Goal: Task Accomplishment & Management: Manage account settings

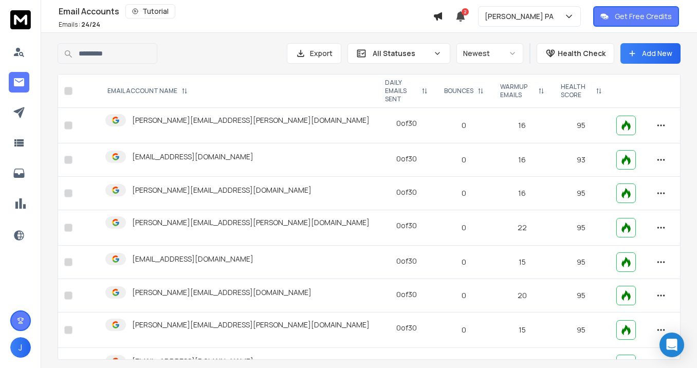
click at [250, 39] on div "Export All Statuses Newest Health Check Add New EMAIL ACCOUNT NAME DAILY EMAILS…" at bounding box center [369, 201] width 656 height 337
click at [223, 54] on div at bounding box center [169, 53] width 223 height 21
click at [211, 51] on div at bounding box center [169, 53] width 223 height 21
click at [557, 25] on button "[PERSON_NAME] PA" at bounding box center [529, 16] width 103 height 21
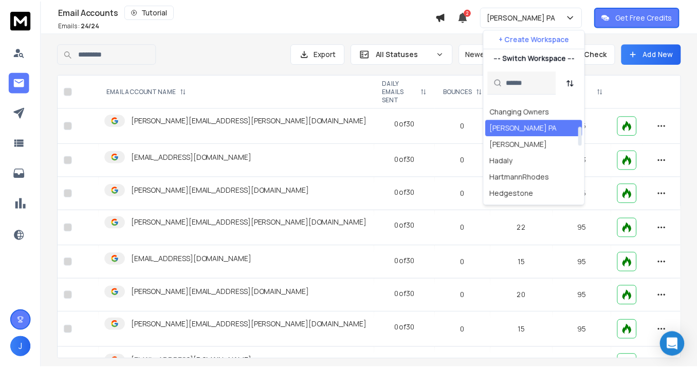
scroll to position [141, 0]
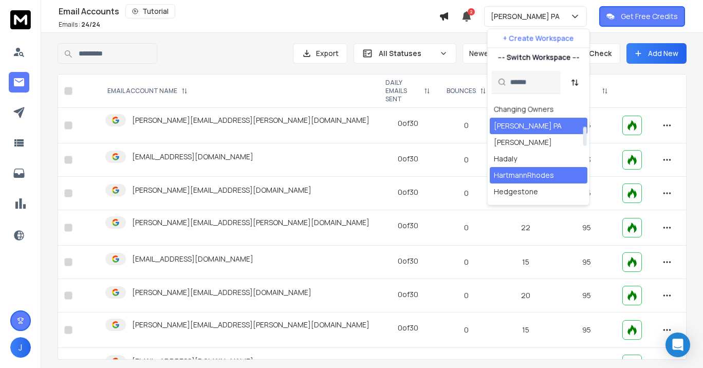
click at [548, 170] on div "HartmannRhodes" at bounding box center [524, 175] width 60 height 10
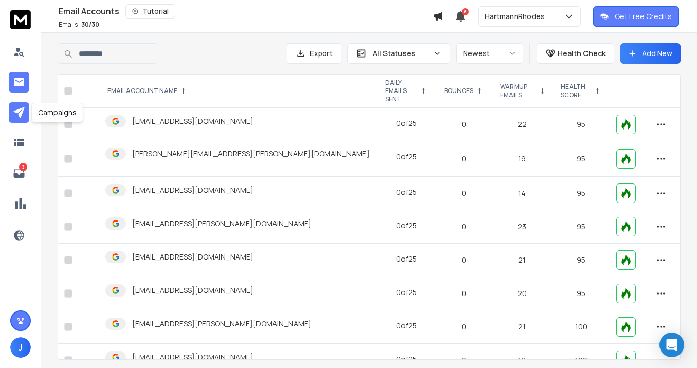
click at [23, 110] on icon at bounding box center [19, 112] width 12 height 12
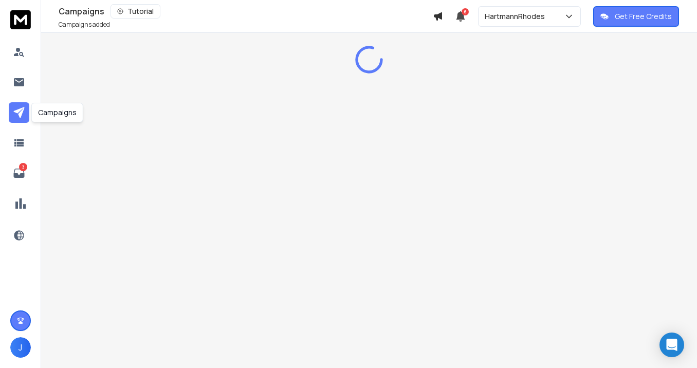
click at [23, 110] on icon at bounding box center [19, 112] width 12 height 12
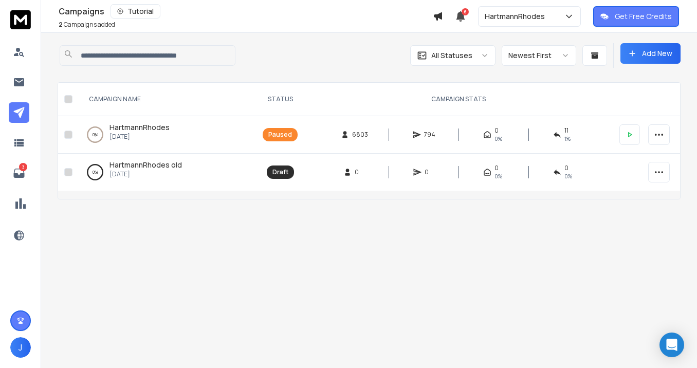
click at [265, 73] on div "Campaigns 2 Campaigns Added All Statuses Newest First Add New CAMPAIGN NAME STA…" at bounding box center [369, 227] width 623 height 368
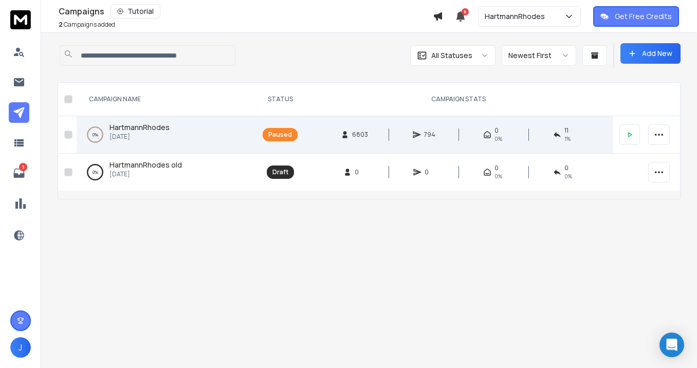
click at [156, 124] on span "HartmannRhodes" at bounding box center [139, 127] width 60 height 10
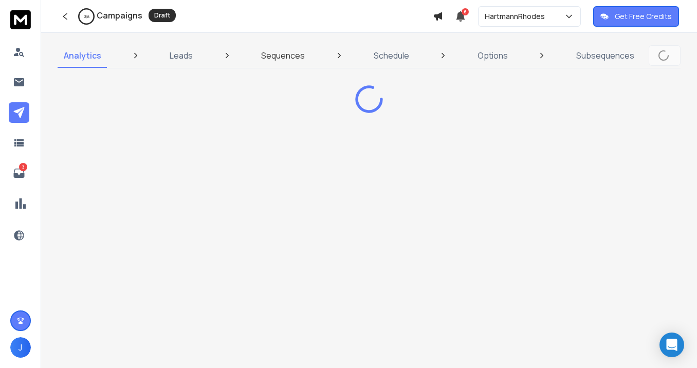
click at [282, 59] on p "Sequences" at bounding box center [283, 55] width 44 height 12
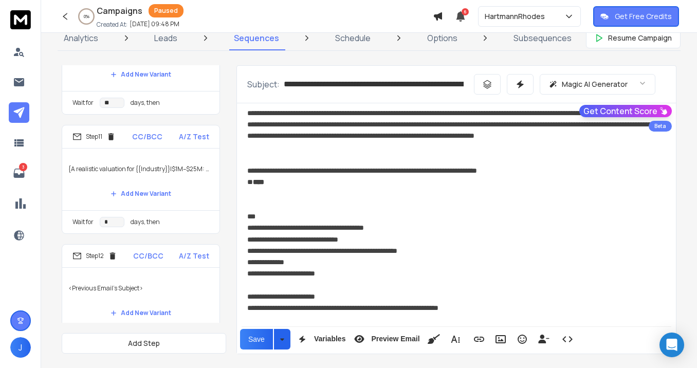
scroll to position [1136, 0]
click at [180, 272] on p "<Previous Email's Subject>" at bounding box center [140, 286] width 145 height 29
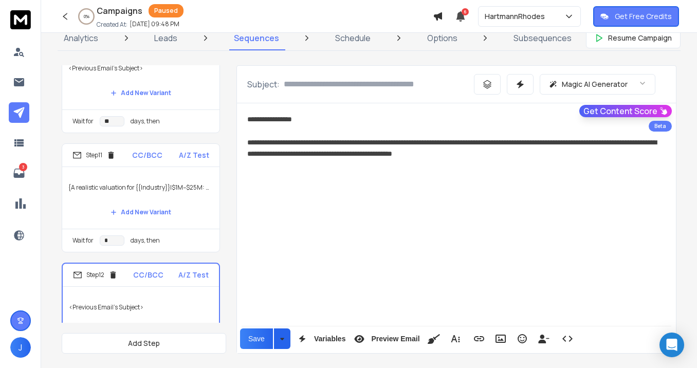
scroll to position [1109, 0]
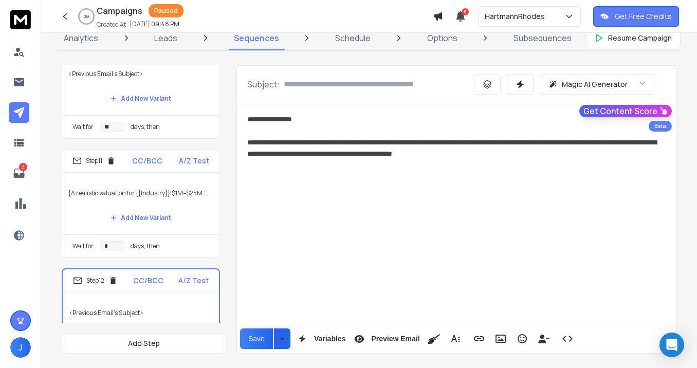
click at [180, 198] on p "{A realistic valuation for {{Industry}}|$1M–$25M: what deals clear at|Straight …" at bounding box center [140, 193] width 145 height 29
type input "**********"
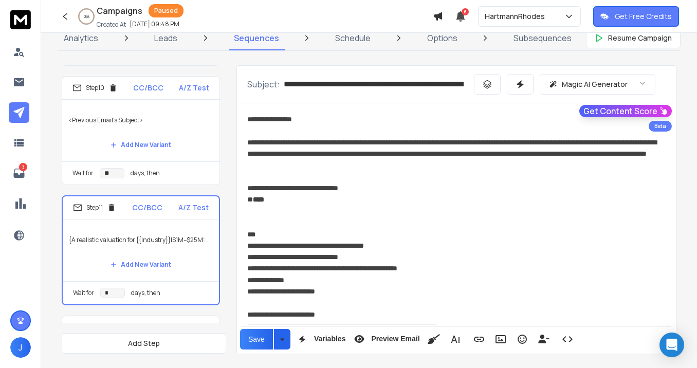
scroll to position [985, 0]
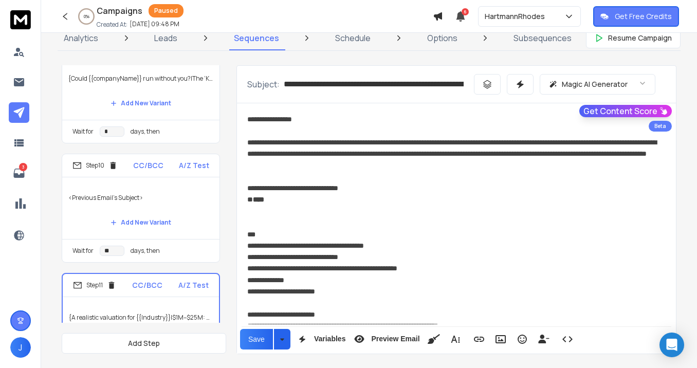
click at [183, 197] on p "<Previous Email's Subject>" at bounding box center [140, 197] width 145 height 29
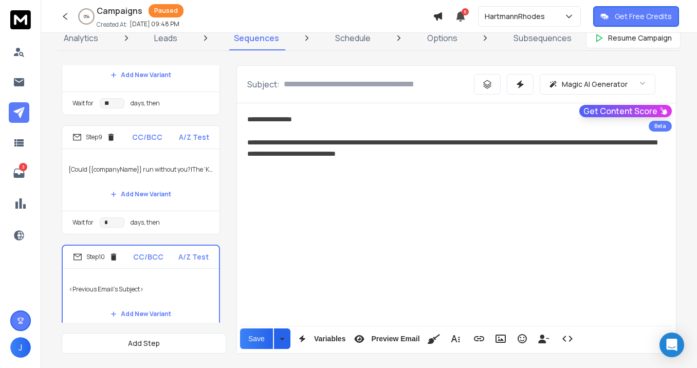
scroll to position [893, 0]
click at [189, 173] on p "{Could {{companyName}} run without you?|The ‘Kidnap Test’ (quick score)|Owner-d…" at bounding box center [140, 170] width 145 height 29
type input "**********"
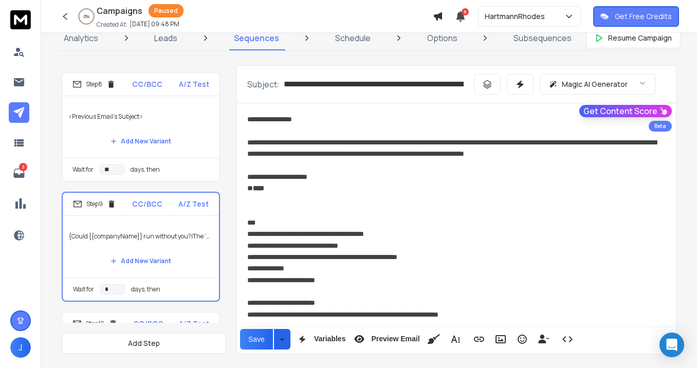
scroll to position [777, 0]
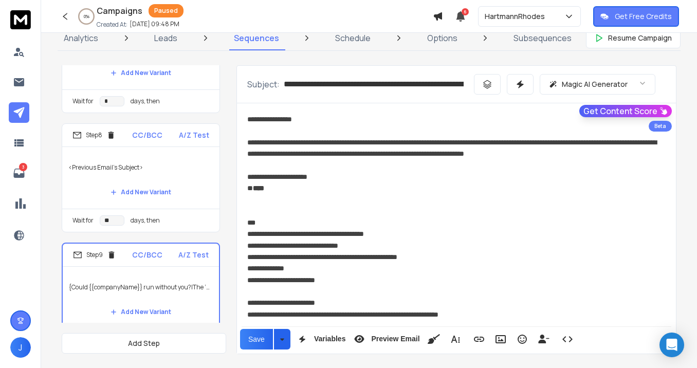
click at [182, 162] on p "<Previous Email's Subject>" at bounding box center [140, 167] width 145 height 29
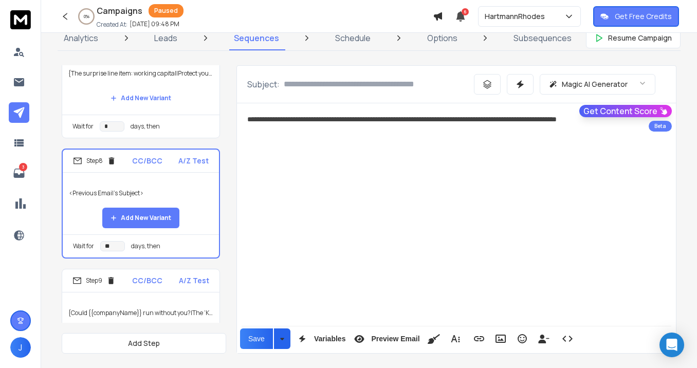
scroll to position [663, 0]
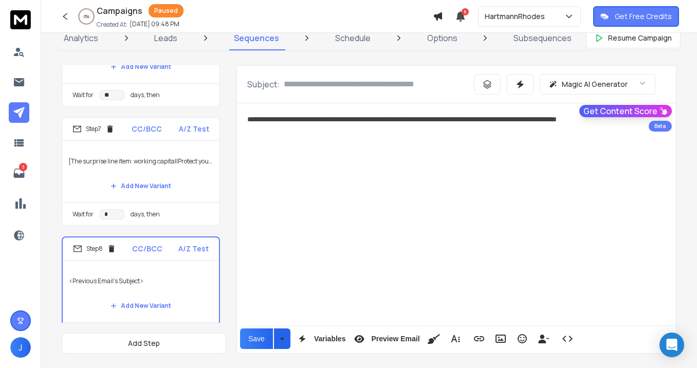
click at [173, 160] on p "{The surprise line item: working capital|Protect your net at closing|Avoid the …" at bounding box center [140, 161] width 145 height 29
type input "**********"
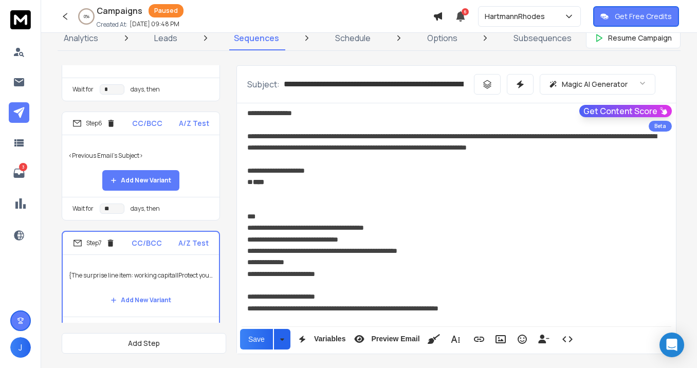
scroll to position [546, 0]
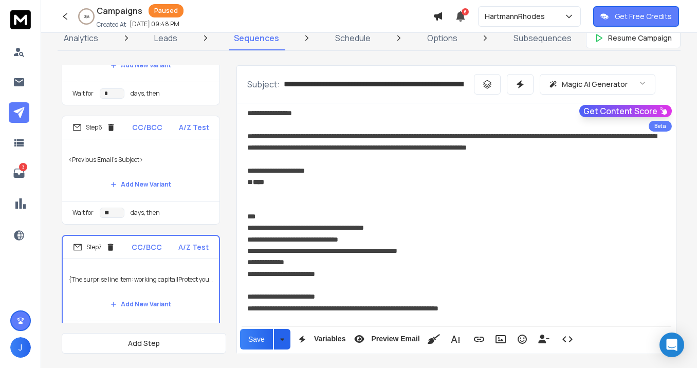
click at [180, 152] on p "<Previous Email's Subject>" at bounding box center [140, 159] width 145 height 29
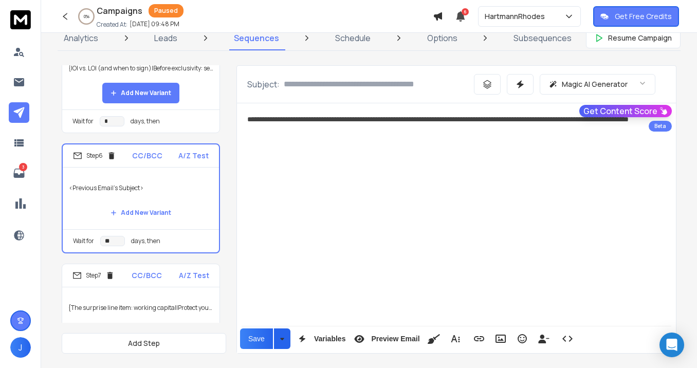
scroll to position [422, 0]
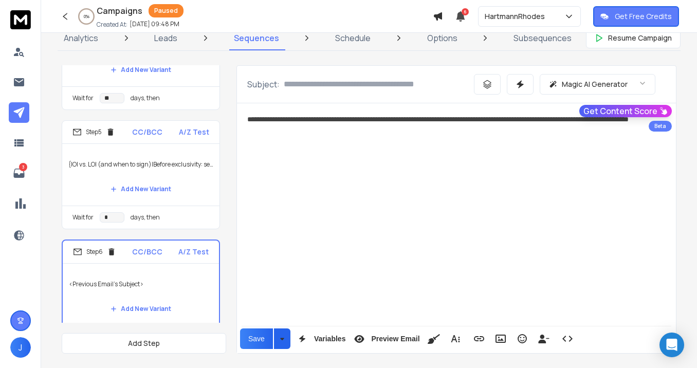
click at [172, 157] on p "{IOI vs. LOI (and when to sign)|Before exclusivity: set the rules|Don’t give up…" at bounding box center [140, 164] width 145 height 29
type input "**********"
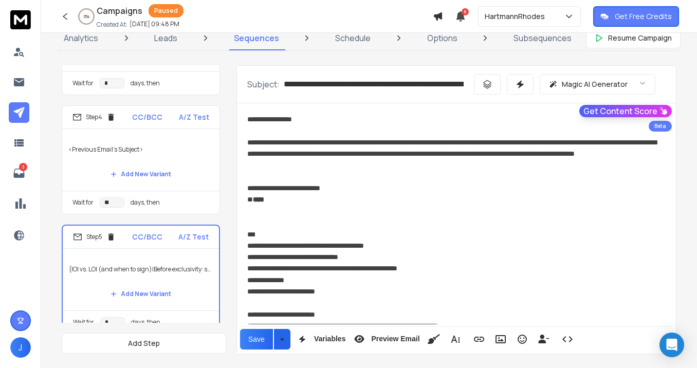
scroll to position [312, 0]
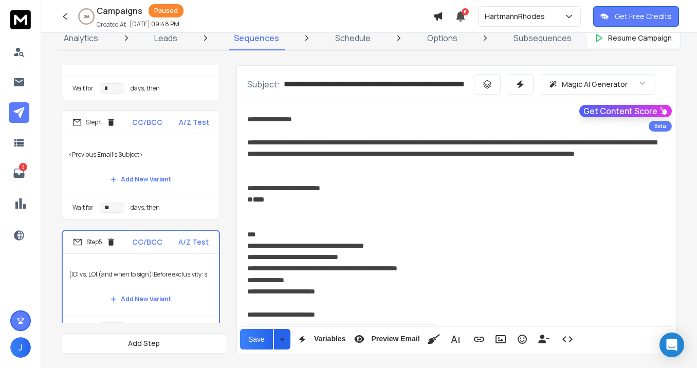
click at [182, 160] on p "<Previous Email's Subject>" at bounding box center [140, 154] width 145 height 29
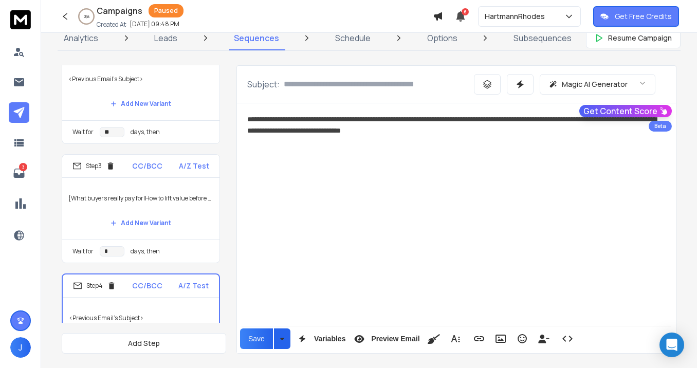
scroll to position [137, 0]
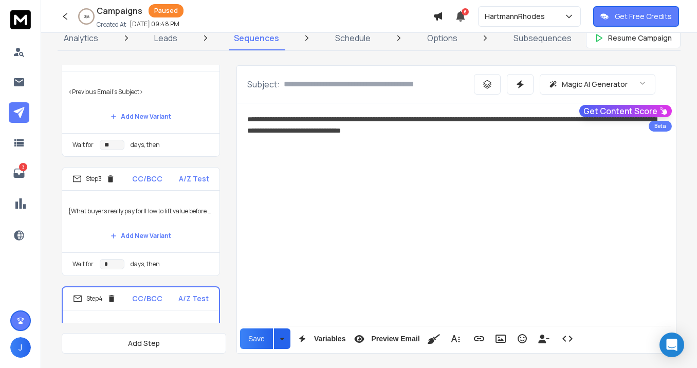
click at [189, 211] on p "{What buyers really pay for|How to lift value before you sell|Middle-market: ma…" at bounding box center [140, 211] width 145 height 29
type input "**********"
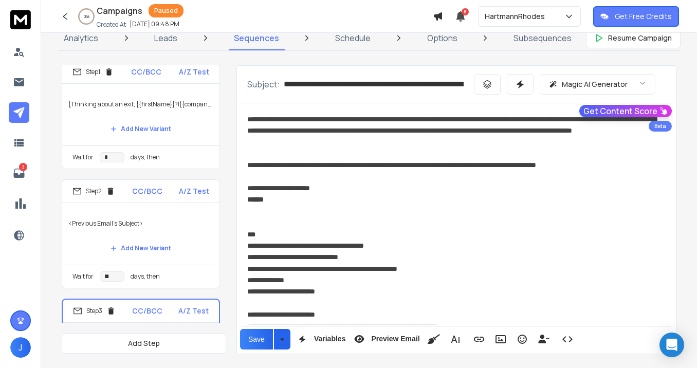
scroll to position [0, 0]
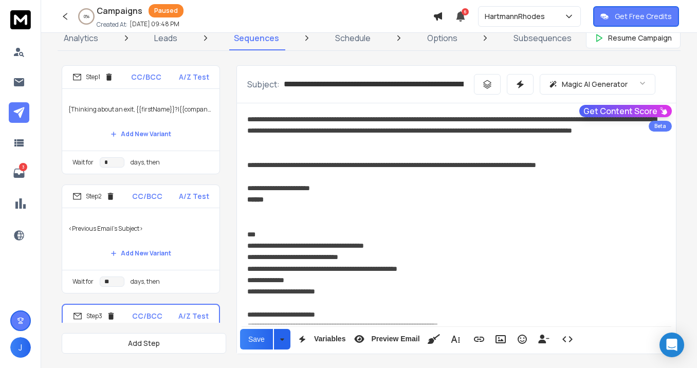
click at [186, 213] on div "<Previous Email's Subject> Add New Variant" at bounding box center [140, 239] width 157 height 62
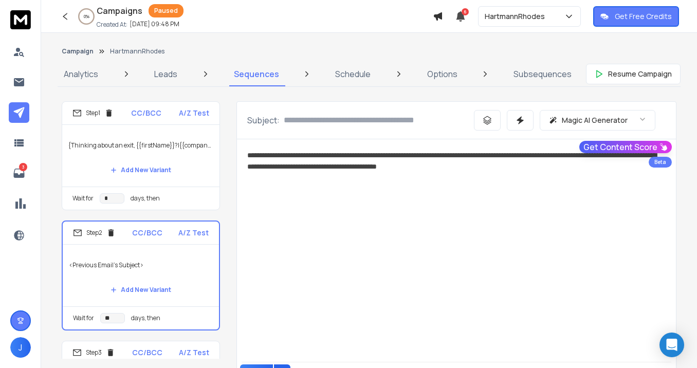
click at [193, 155] on p "{Thinking about an exit, {{firstName}}?|{{companyName}}: price & terms|A confid…" at bounding box center [140, 145] width 145 height 29
type input "**********"
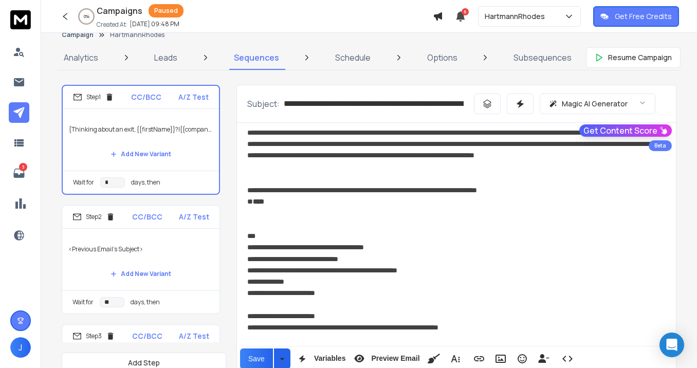
scroll to position [36, 0]
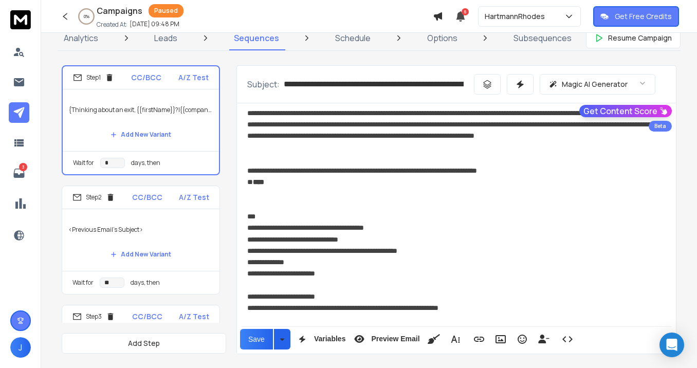
click at [509, 309] on div "**********" at bounding box center [453, 307] width 412 height 11
click at [279, 17] on div "0 % Campaigns Paused Created At: Oct 07, 2025, 09:48 PM 6 HartmannRhodes Get Fr…" at bounding box center [348, 16] width 697 height 33
